Goal: Task Accomplishment & Management: Manage account settings

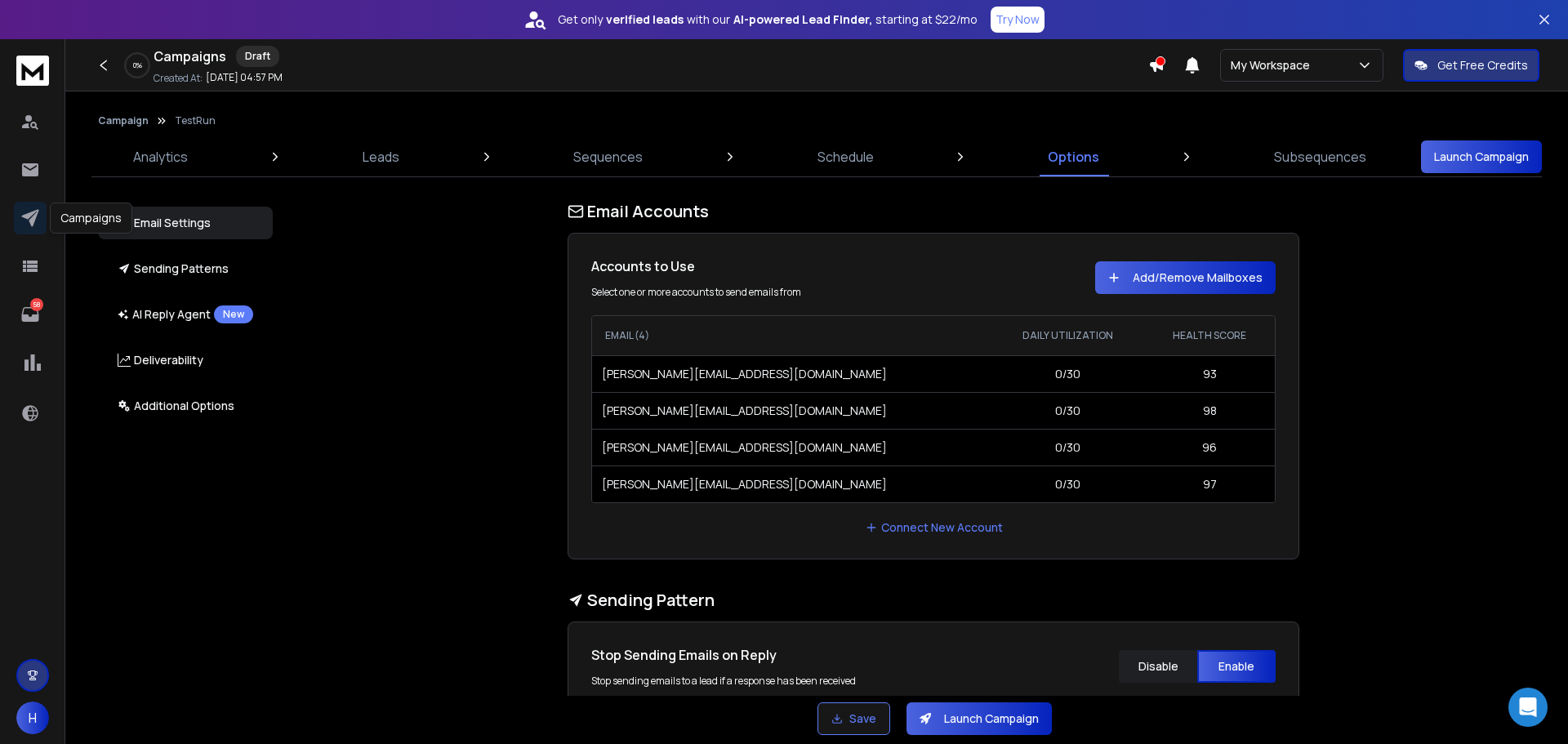
click at [29, 219] on icon at bounding box center [30, 218] width 20 height 20
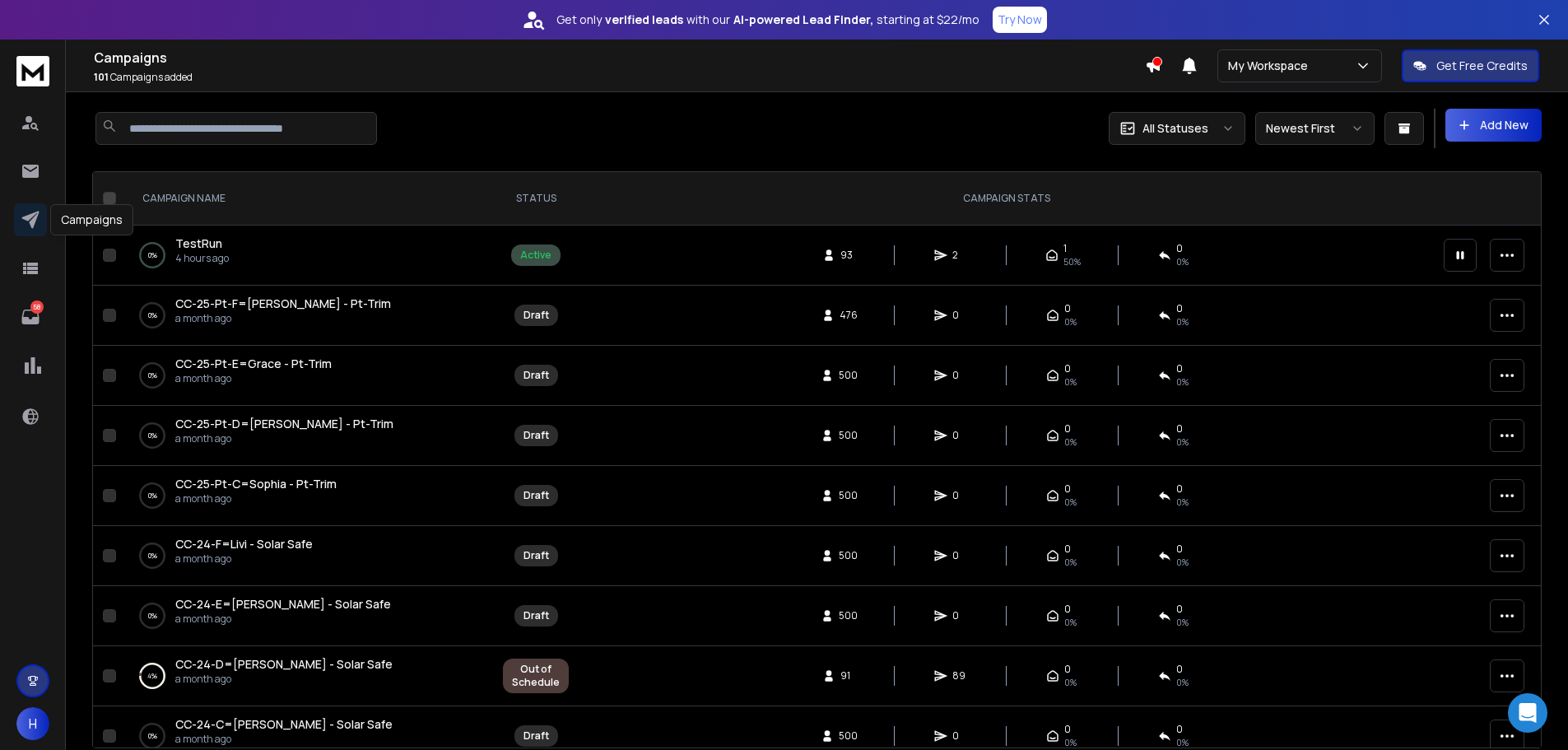
click at [215, 248] on span "TestRun" at bounding box center [198, 243] width 47 height 15
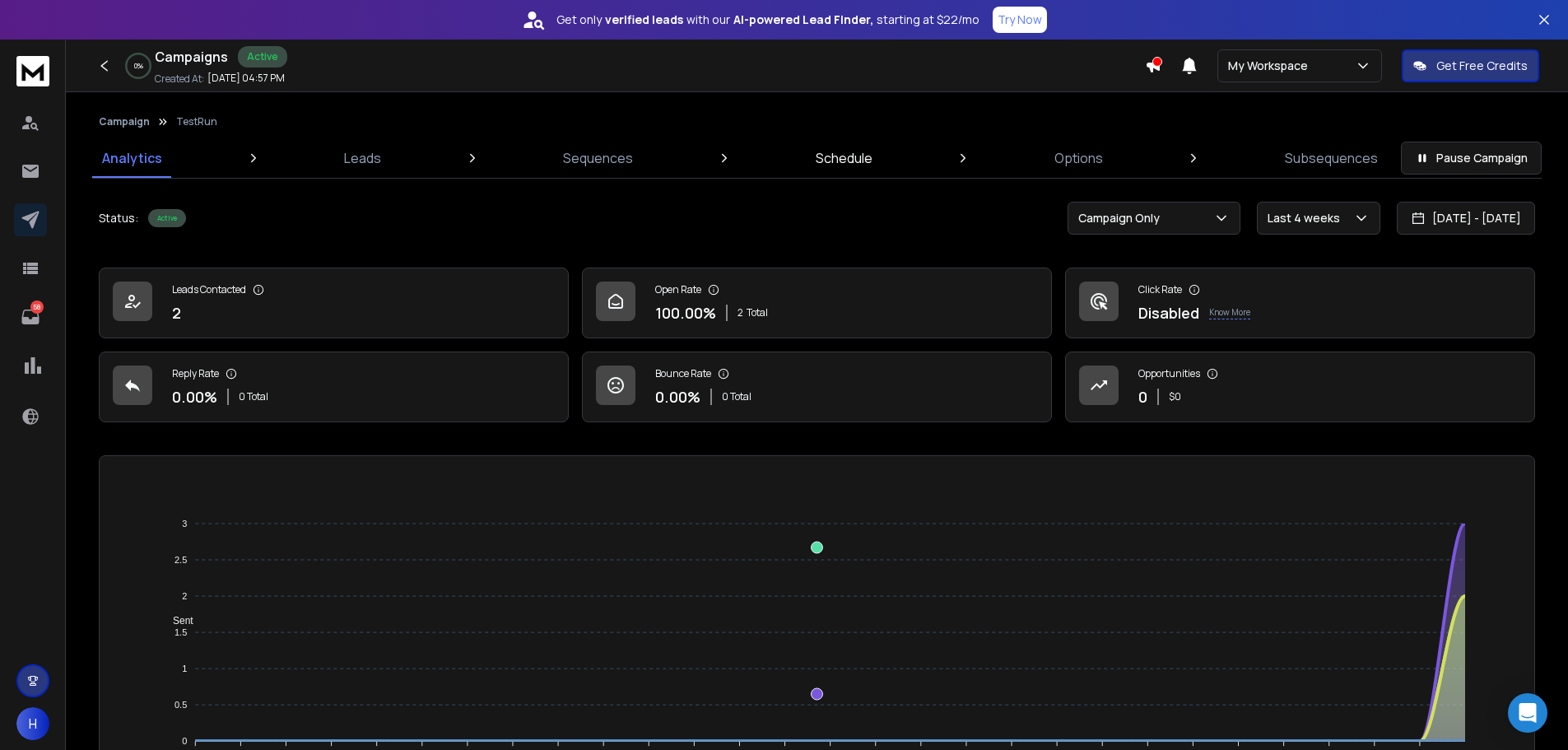
click at [861, 162] on p "Schedule" at bounding box center [844, 158] width 57 height 20
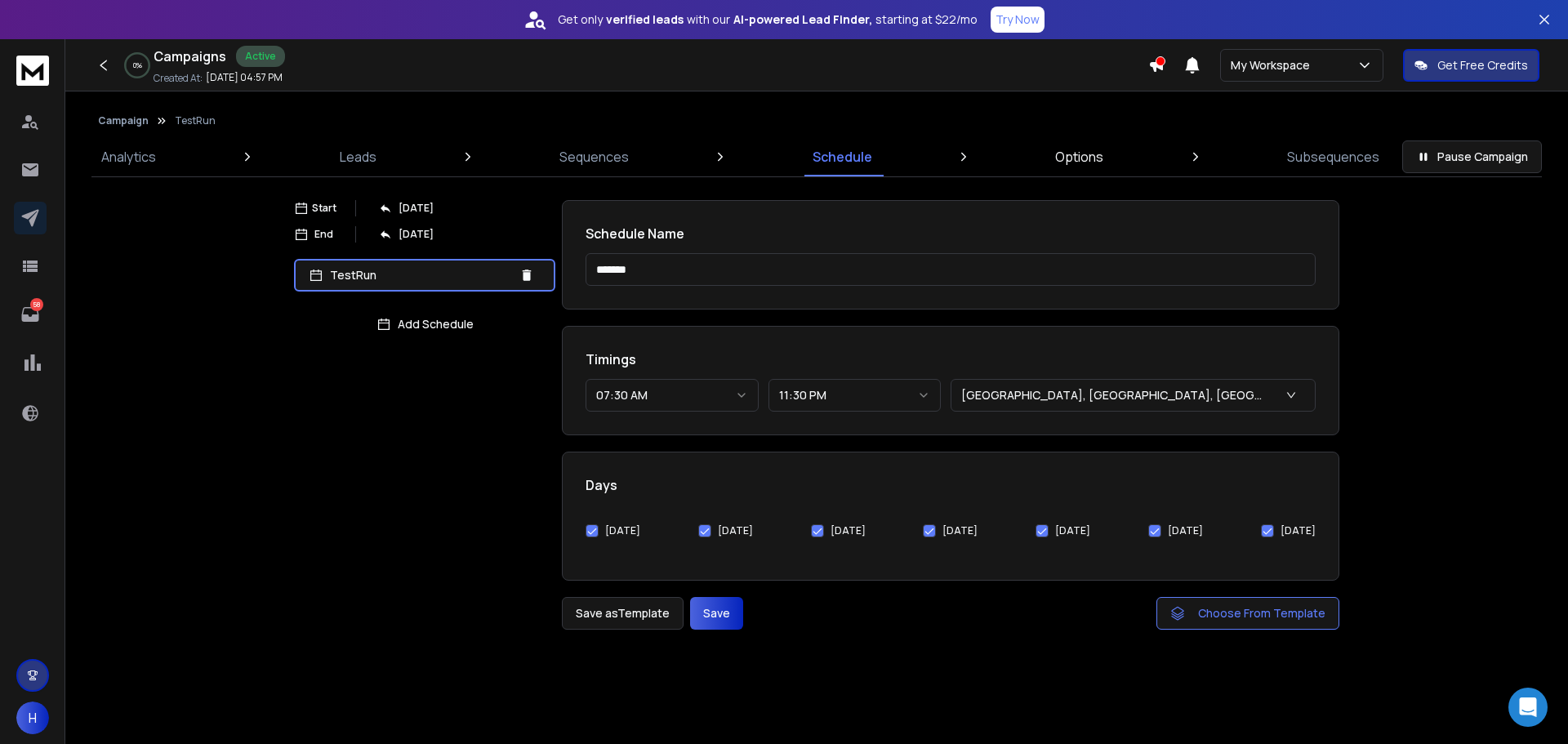
click at [1063, 155] on p "Options" at bounding box center [1079, 157] width 48 height 20
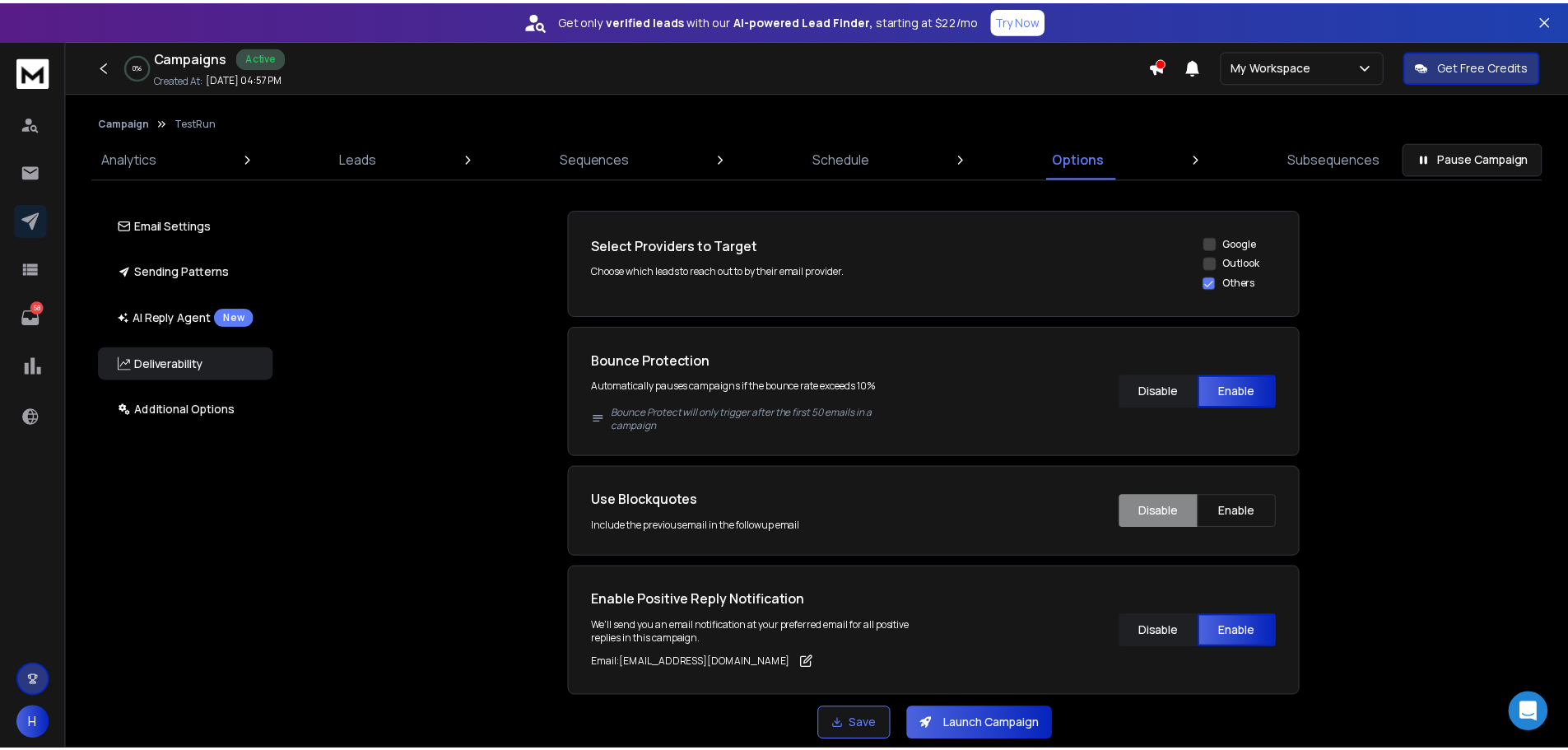
scroll to position [2633, 0]
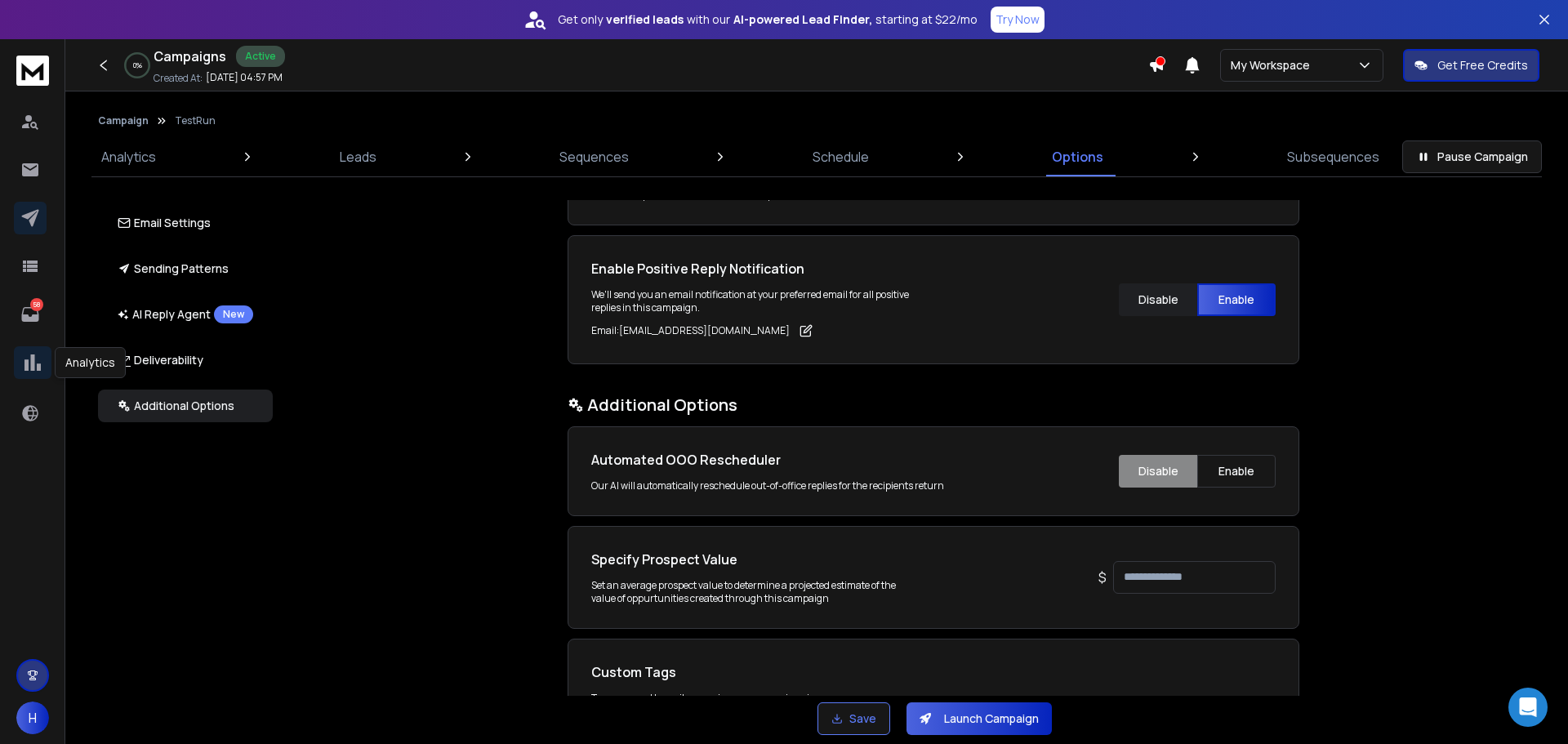
click at [25, 362] on icon at bounding box center [32, 362] width 16 height 16
